Goal: Find contact information: Find contact information

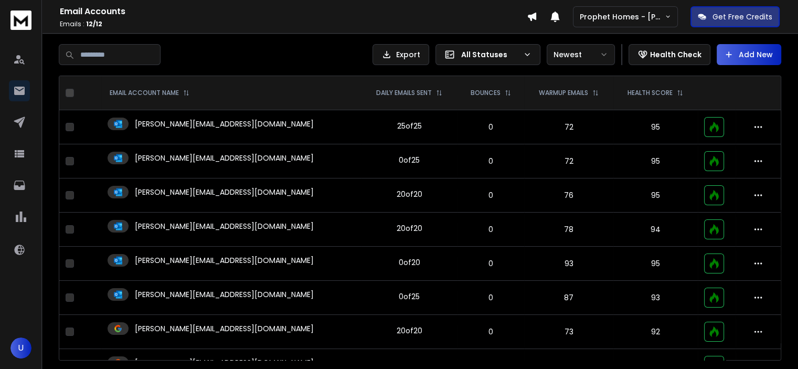
click at [214, 119] on p "[PERSON_NAME][EMAIL_ADDRESS][DOMAIN_NAME]" at bounding box center [224, 124] width 179 height 10
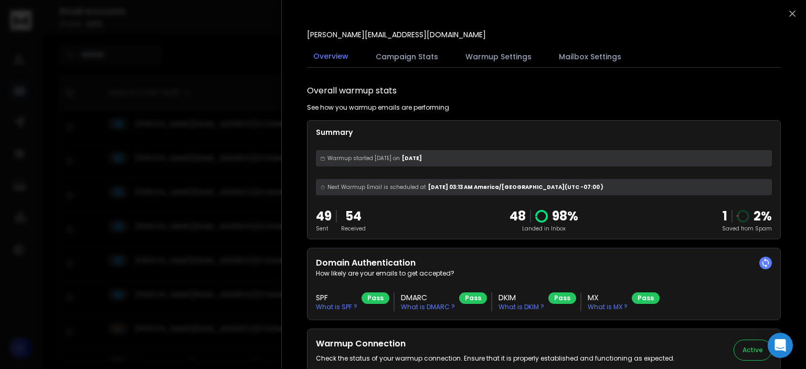
click at [426, 38] on p "[PERSON_NAME][EMAIL_ADDRESS][DOMAIN_NAME]" at bounding box center [396, 34] width 179 height 10
drag, startPoint x: 426, startPoint y: 38, endPoint x: 411, endPoint y: 31, distance: 16.7
click at [411, 31] on p "[PERSON_NAME][EMAIL_ADDRESS][DOMAIN_NAME]" at bounding box center [396, 34] width 179 height 10
copy p "[DOMAIN_NAME]"
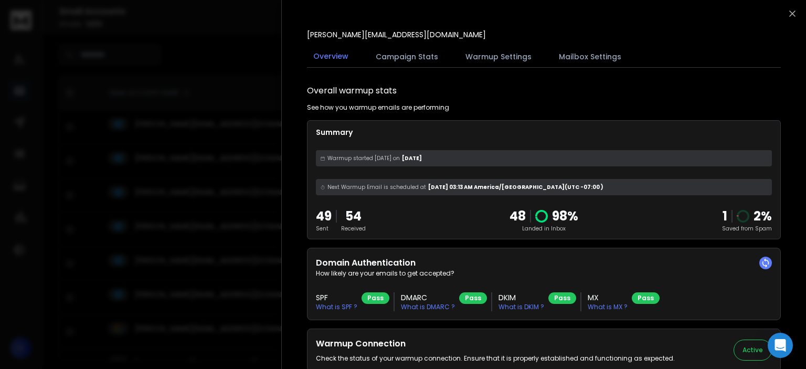
click at [630, 39] on div "[PERSON_NAME][EMAIL_ADDRESS][DOMAIN_NAME]" at bounding box center [544, 34] width 474 height 10
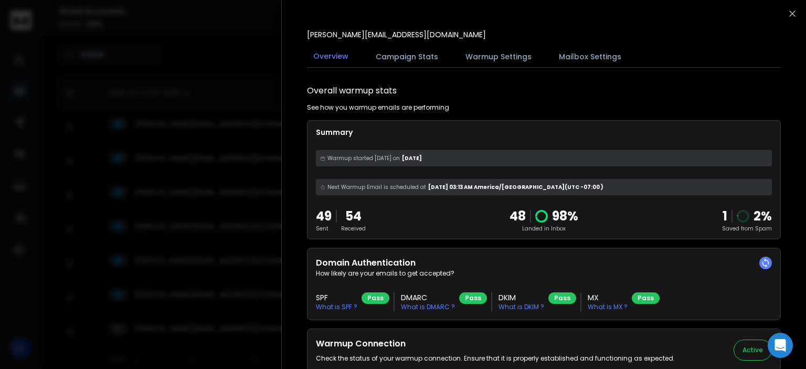
click at [30, 209] on div at bounding box center [403, 184] width 806 height 369
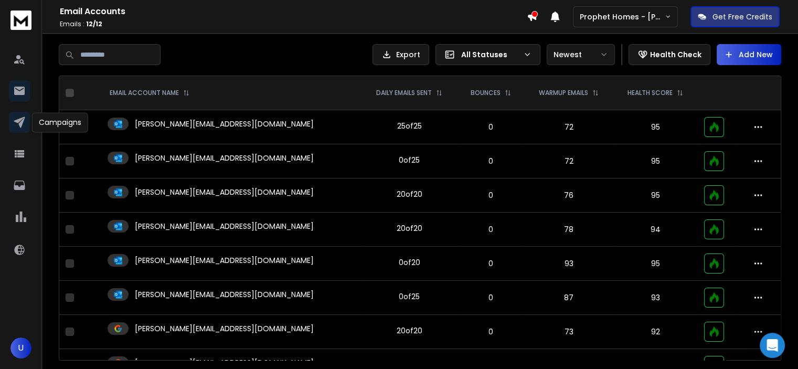
click at [19, 127] on icon at bounding box center [19, 122] width 13 height 13
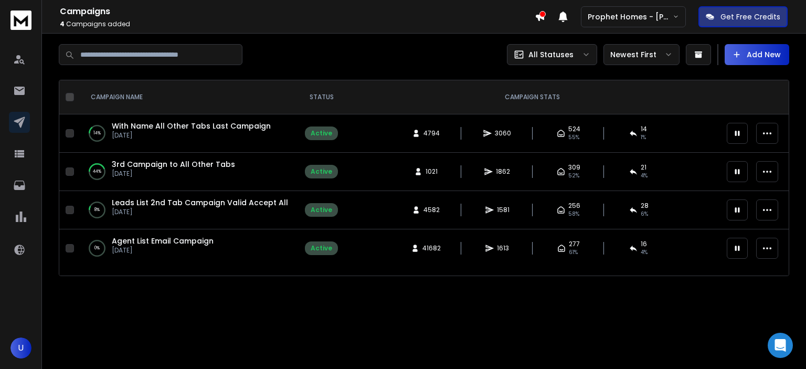
click at [350, 70] on div "Campaigns 4 Campaigns Added All Statuses Newest First Add New CAMPAIGN NAME STA…" at bounding box center [424, 160] width 730 height 232
click at [356, 70] on div "Campaigns 4 Campaigns Added All Statuses Newest First Add New CAMPAIGN NAME STA…" at bounding box center [424, 160] width 730 height 232
click at [404, 63] on div at bounding box center [241, 54] width 365 height 21
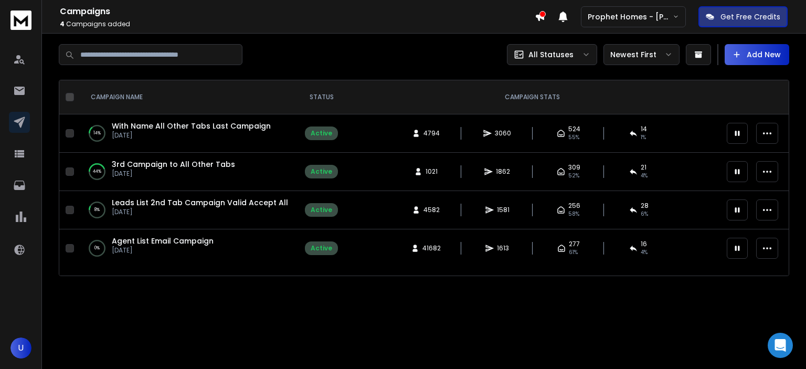
click at [331, 47] on div at bounding box center [241, 54] width 365 height 21
click at [317, 319] on div "Get only verified leads with our AI-powered Lead Finder, starting at $22/mo Try…" at bounding box center [403, 184] width 806 height 369
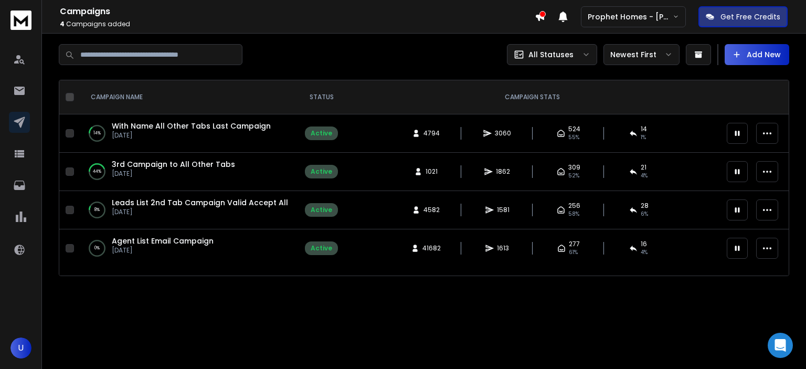
click at [317, 319] on div "Get only verified leads with our AI-powered Lead Finder, starting at $22/mo Try…" at bounding box center [403, 184] width 806 height 369
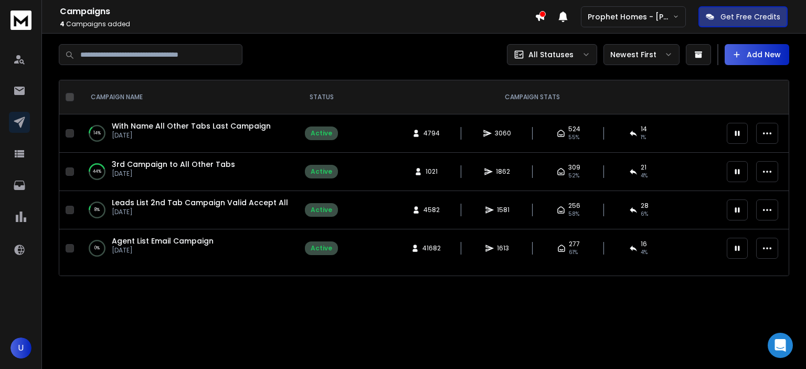
click at [317, 319] on div "Get only verified leads with our AI-powered Lead Finder, starting at $22/mo Try…" at bounding box center [403, 184] width 806 height 369
click at [23, 93] on icon at bounding box center [19, 91] width 10 height 8
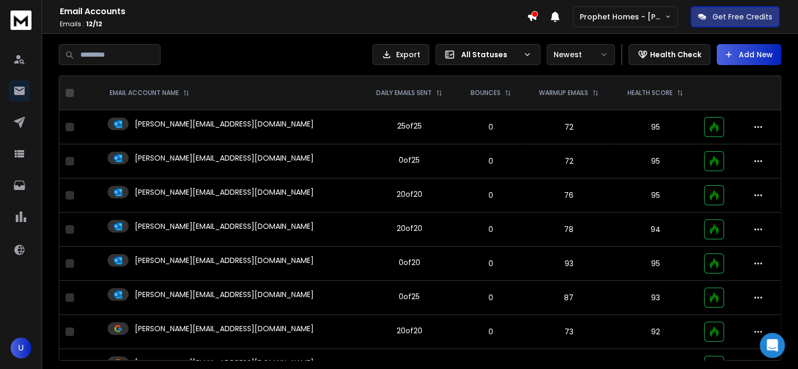
click at [241, 229] on p "[PERSON_NAME][EMAIL_ADDRESS][DOMAIN_NAME]" at bounding box center [224, 226] width 179 height 10
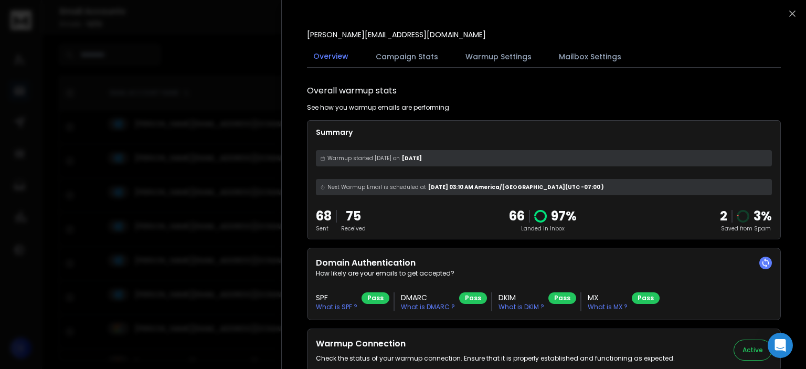
click at [443, 39] on p "[PERSON_NAME][EMAIL_ADDRESS][DOMAIN_NAME]" at bounding box center [396, 34] width 179 height 10
drag, startPoint x: 443, startPoint y: 39, endPoint x: 422, endPoint y: 30, distance: 23.1
click at [422, 30] on p "[PERSON_NAME][EMAIL_ADDRESS][DOMAIN_NAME]" at bounding box center [396, 34] width 179 height 10
drag, startPoint x: 422, startPoint y: 30, endPoint x: 436, endPoint y: 31, distance: 14.7
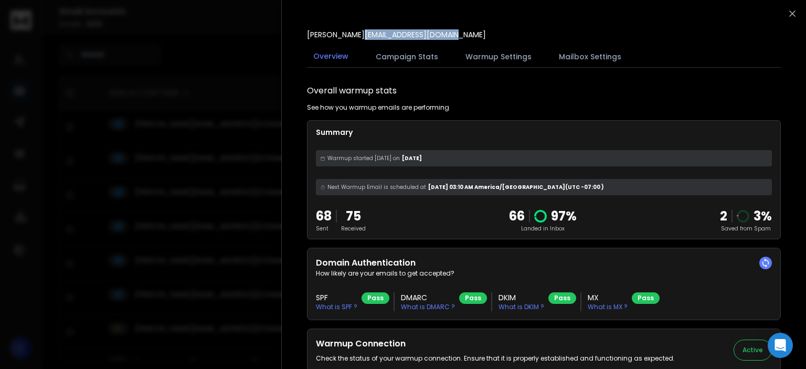
click at [436, 31] on p "[PERSON_NAME][EMAIL_ADDRESS][DOMAIN_NAME]" at bounding box center [396, 34] width 179 height 10
click at [179, 132] on div at bounding box center [403, 184] width 806 height 369
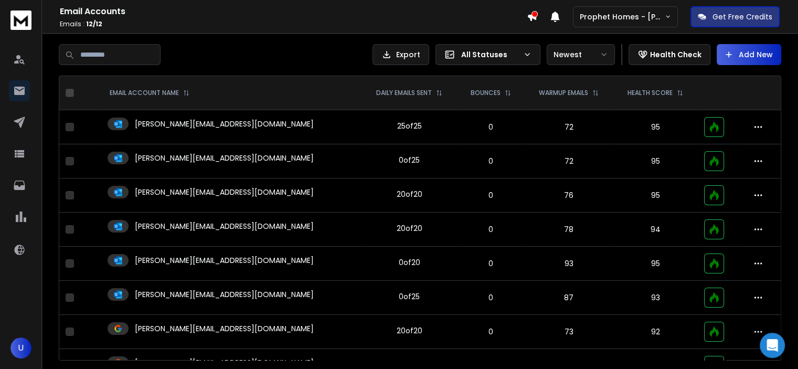
click at [230, 329] on p "[PERSON_NAME][EMAIL_ADDRESS][DOMAIN_NAME]" at bounding box center [224, 328] width 179 height 10
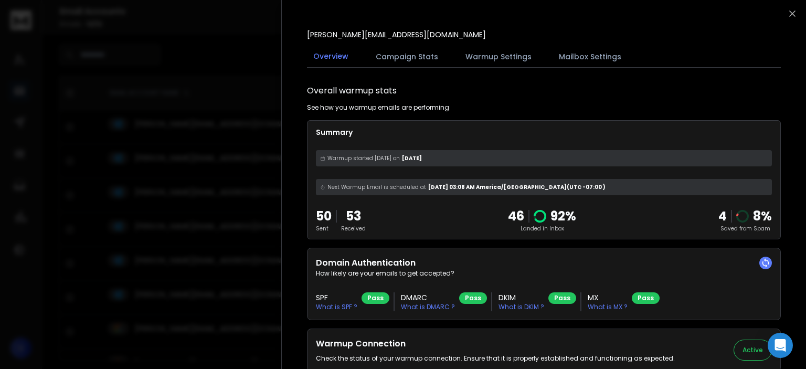
click at [454, 32] on p "[PERSON_NAME][EMAIL_ADDRESS][DOMAIN_NAME]" at bounding box center [396, 34] width 179 height 10
drag, startPoint x: 454, startPoint y: 32, endPoint x: 429, endPoint y: 29, distance: 25.4
click at [429, 29] on p "[PERSON_NAME][EMAIL_ADDRESS][DOMAIN_NAME]" at bounding box center [396, 34] width 179 height 10
copy p "[DOMAIN_NAME]"
